Goal: Task Accomplishment & Management: Manage account settings

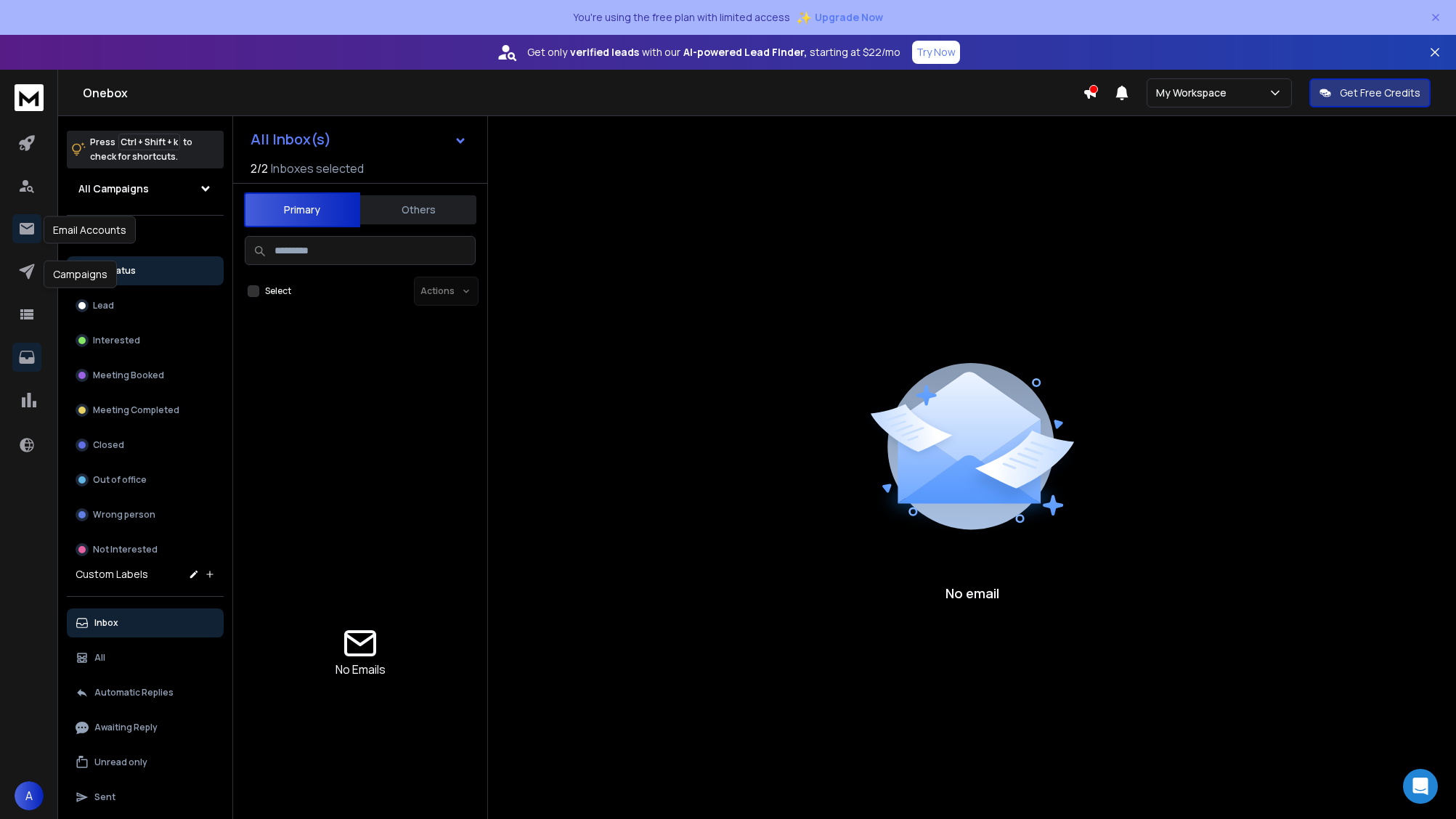
click at [27, 236] on icon at bounding box center [27, 228] width 18 height 18
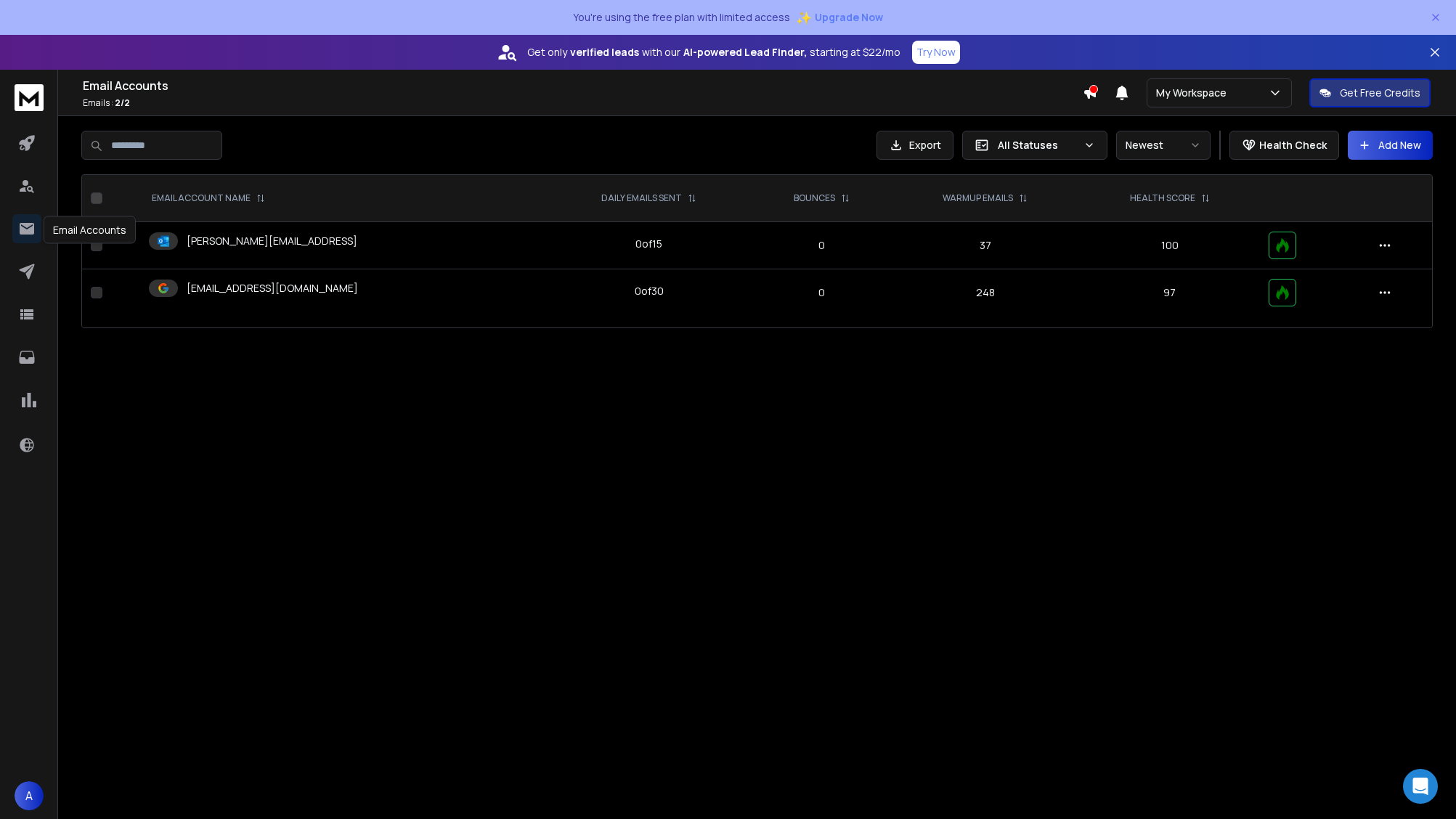
click at [21, 231] on icon at bounding box center [27, 228] width 15 height 11
click at [24, 270] on icon at bounding box center [27, 271] width 15 height 15
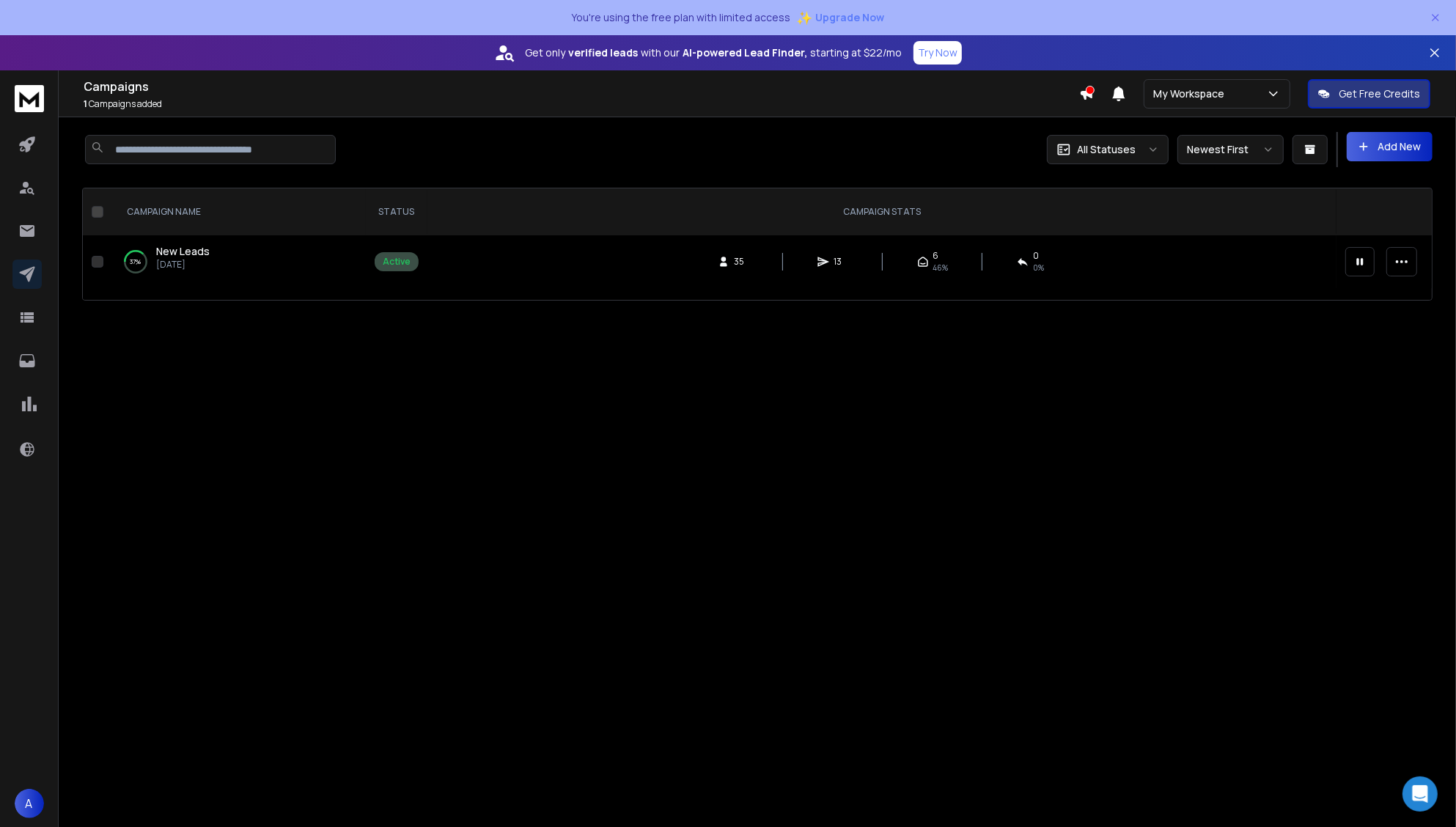
click at [223, 262] on div "37 % New Leads [DATE]" at bounding box center [237, 262] width 227 height 36
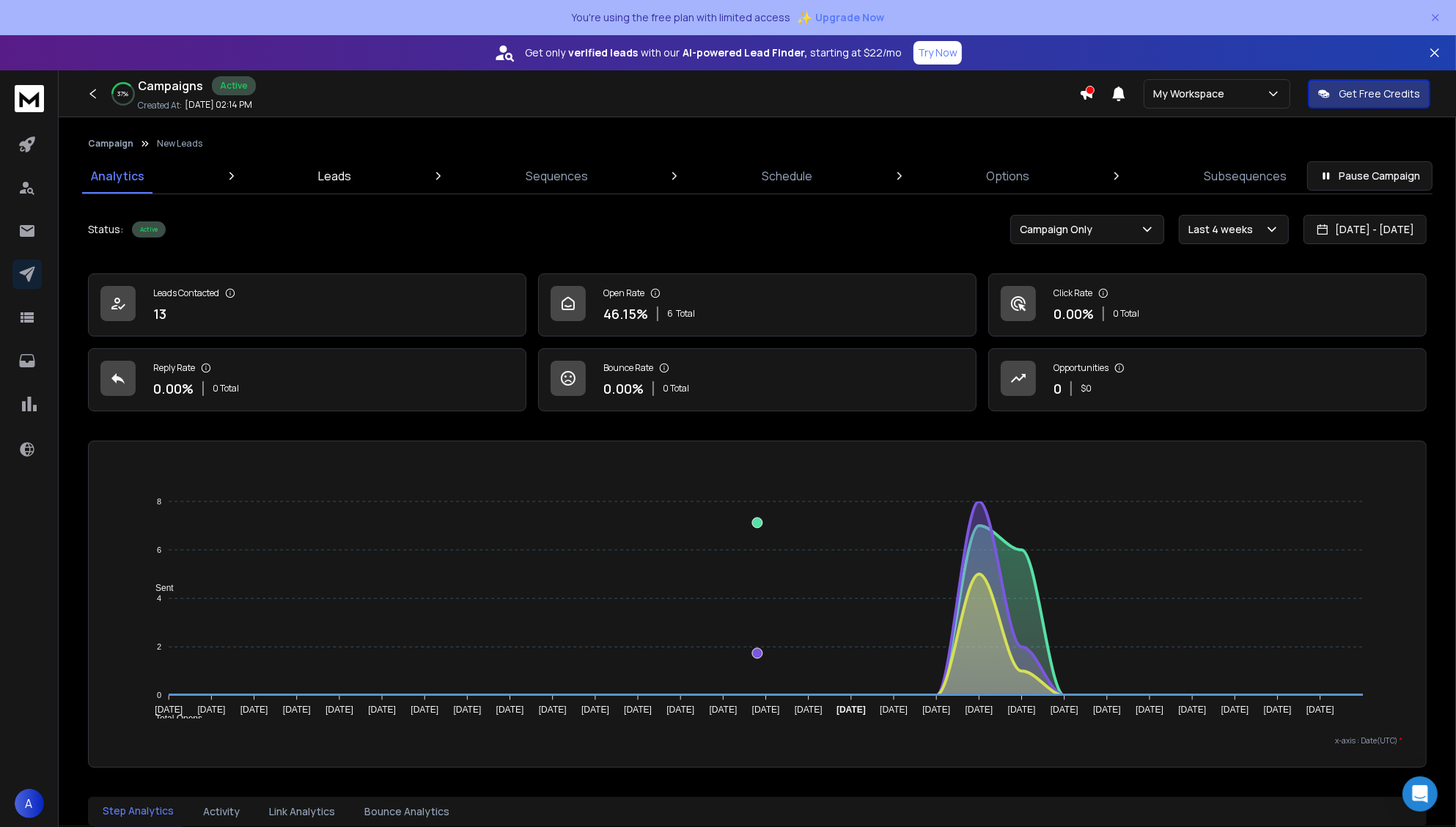
click at [356, 182] on link "Leads" at bounding box center [334, 176] width 50 height 36
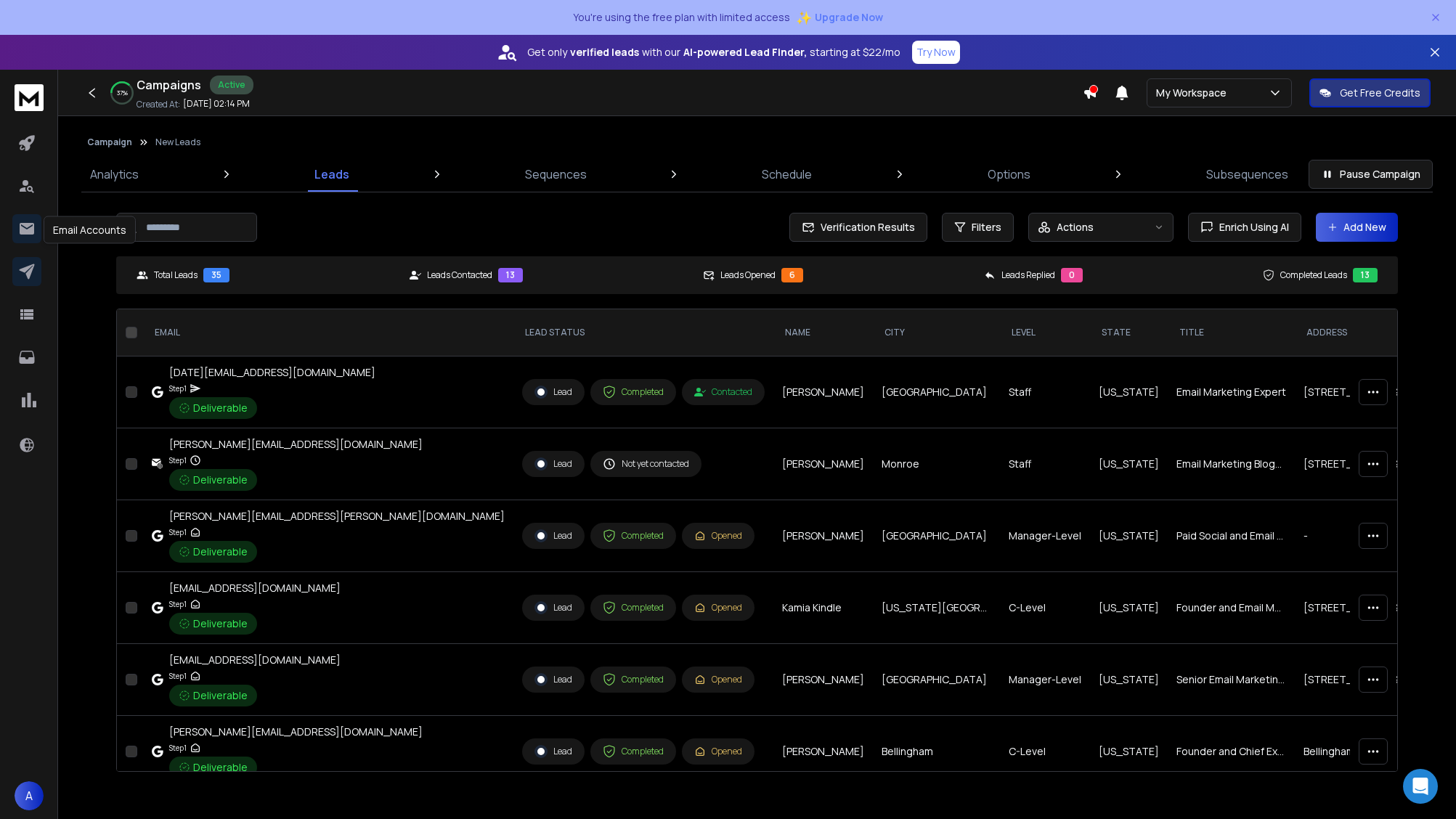
click at [25, 227] on icon at bounding box center [27, 228] width 15 height 11
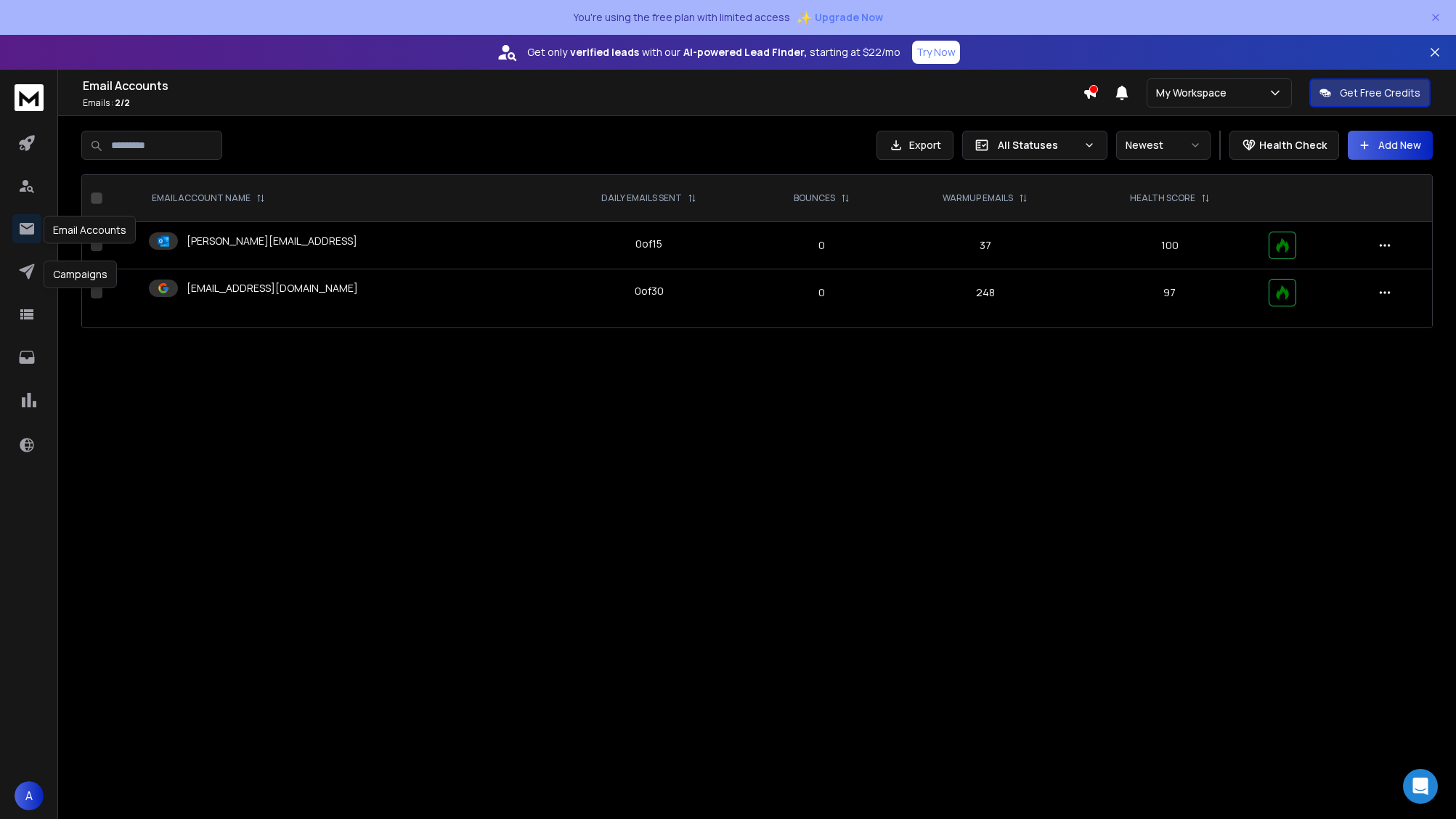
click at [9, 280] on div "A" at bounding box center [29, 447] width 58 height 755
click at [13, 279] on link at bounding box center [27, 272] width 29 height 29
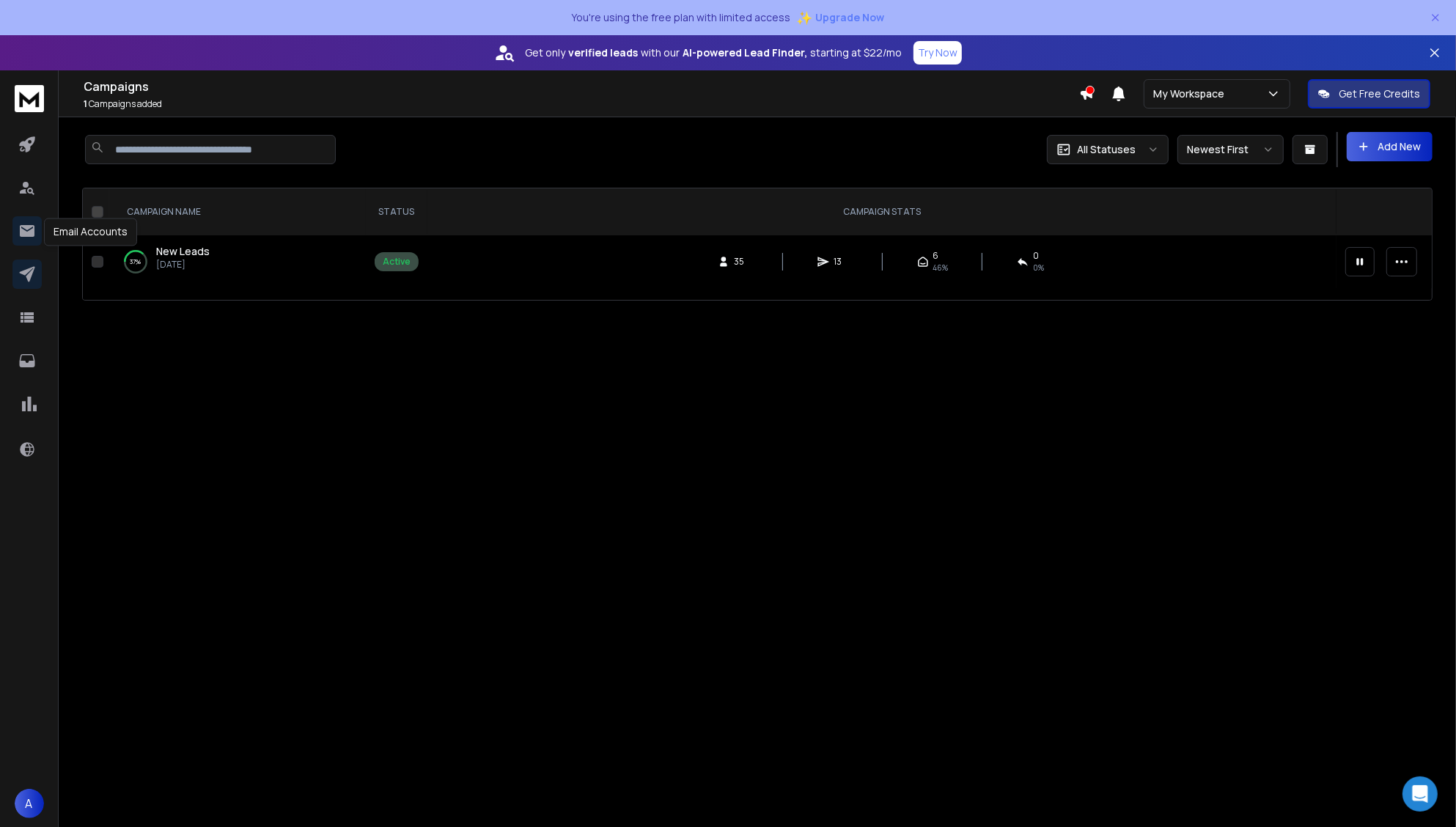
click at [30, 231] on icon at bounding box center [27, 230] width 18 height 18
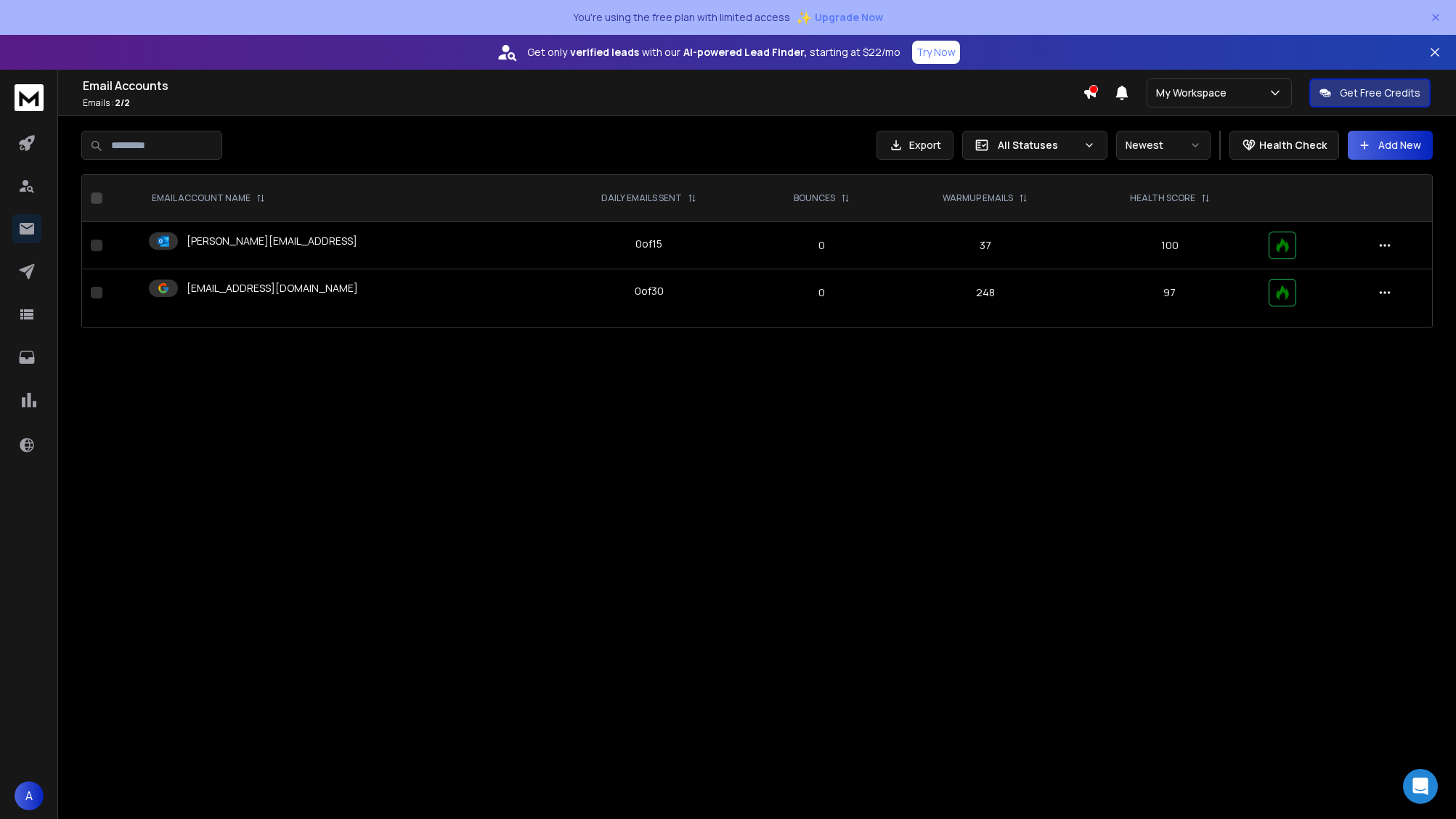
click at [955, 294] on td "248" at bounding box center [985, 293] width 189 height 47
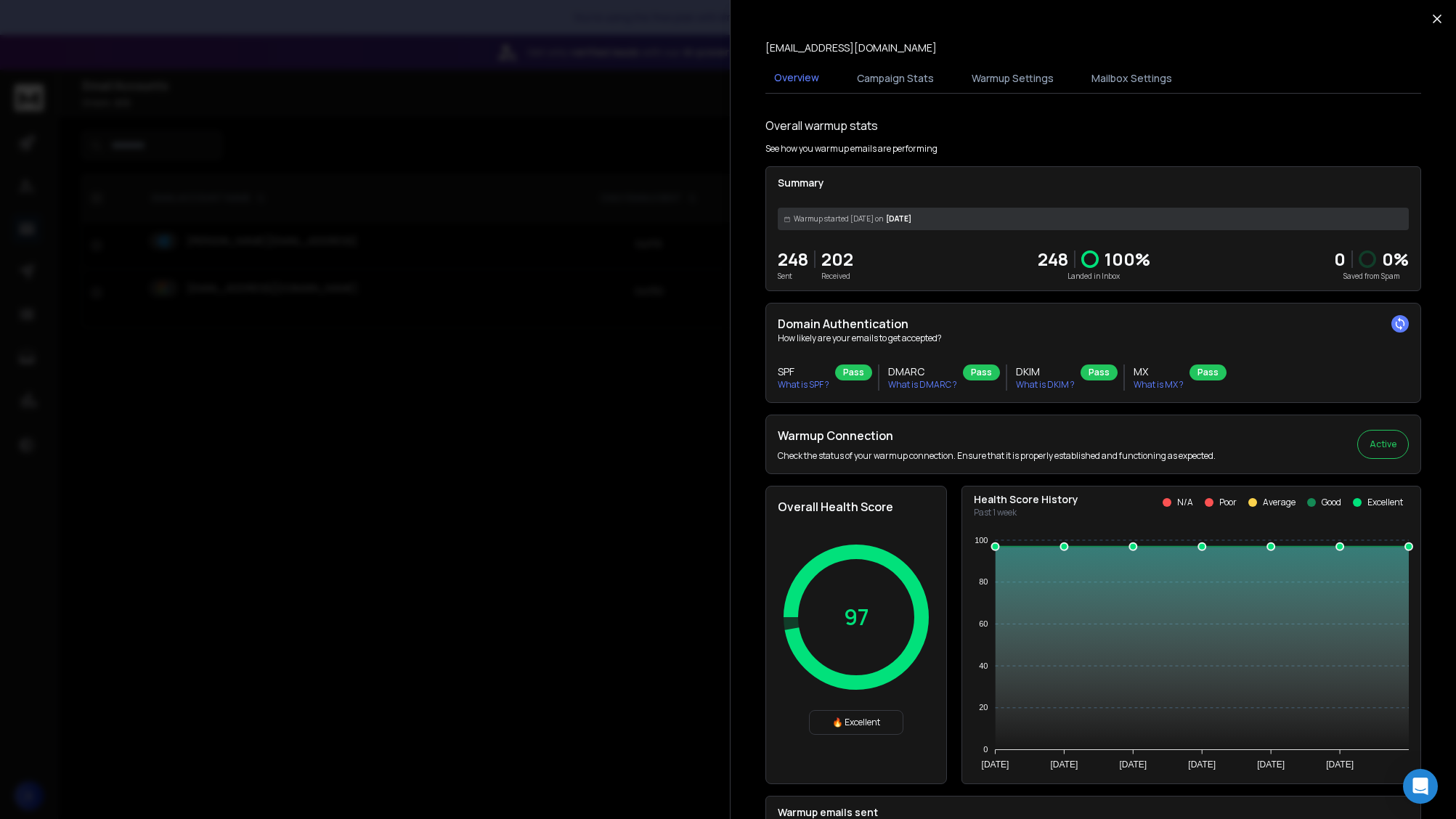
click at [1432, 12] on icon "button" at bounding box center [1437, 18] width 15 height 15
